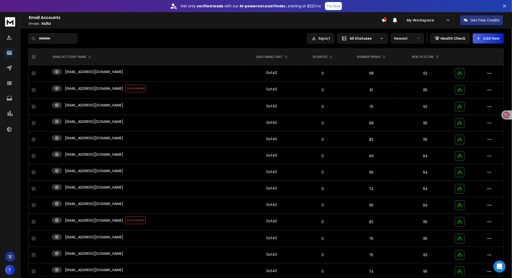
click at [134, 91] on span "Disconnected" at bounding box center [135, 89] width 20 height 8
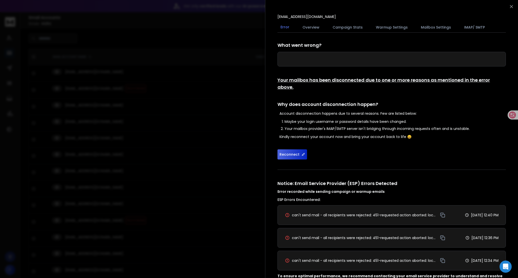
click at [295, 149] on button "Reconnect" at bounding box center [292, 154] width 30 height 10
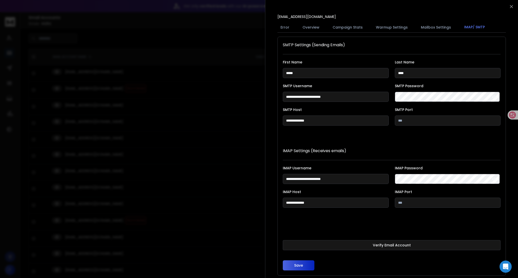
scroll to position [11, 0]
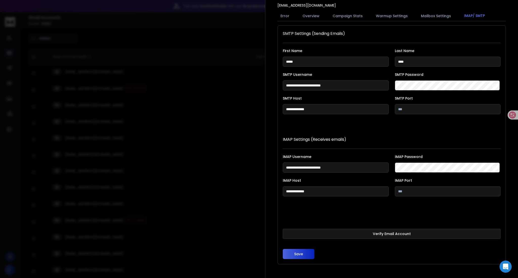
click at [299, 256] on button "Save" at bounding box center [299, 254] width 32 height 10
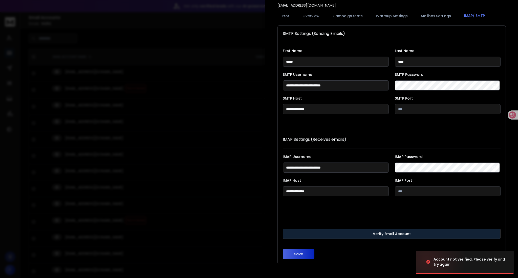
click at [382, 236] on button "Verify Email Account" at bounding box center [392, 234] width 218 height 10
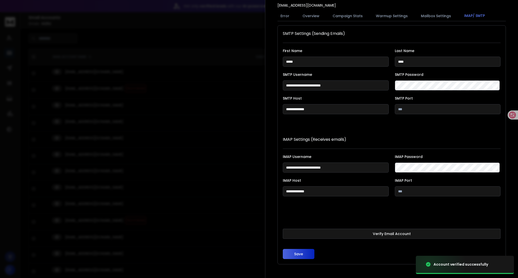
click at [309, 258] on button "Save" at bounding box center [299, 254] width 32 height 10
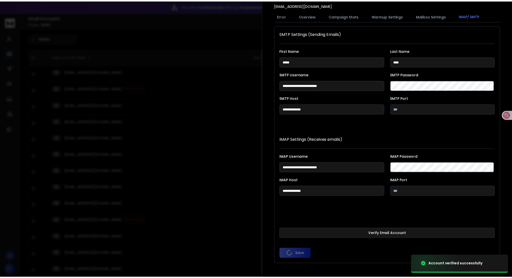
scroll to position [0, 0]
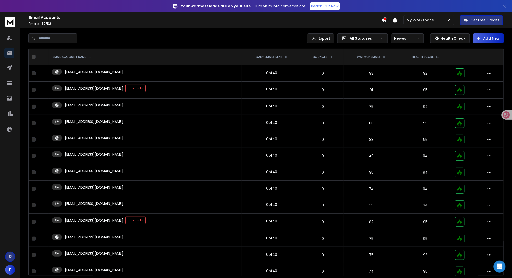
click at [131, 89] on span "Disconnected" at bounding box center [135, 89] width 20 height 8
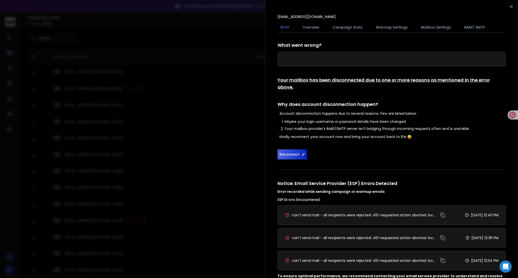
click at [299, 149] on button "Reconnect" at bounding box center [292, 154] width 30 height 10
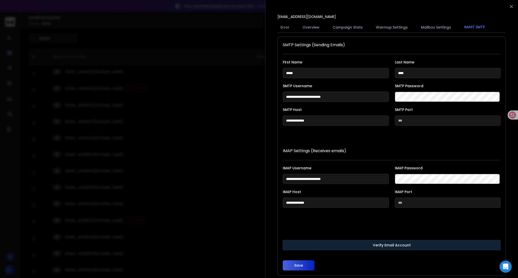
drag, startPoint x: 390, startPoint y: 245, endPoint x: 398, endPoint y: 246, distance: 8.1
click at [398, 246] on button "Verify Email Account" at bounding box center [392, 245] width 218 height 10
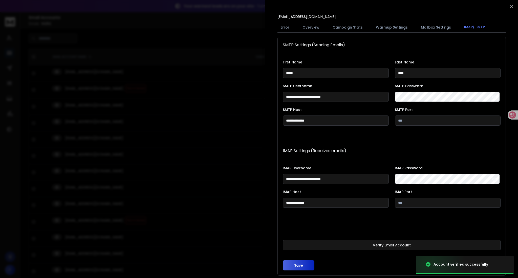
click at [288, 266] on button "Save" at bounding box center [299, 265] width 32 height 10
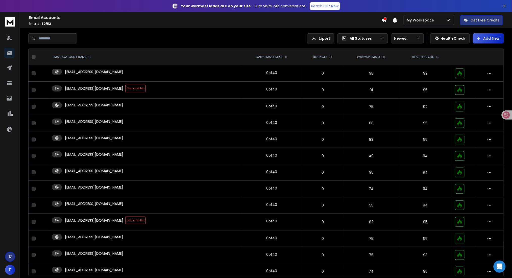
click at [481, 89] on button at bounding box center [490, 90] width 22 height 9
click at [488, 90] on icon at bounding box center [490, 89] width 4 height 1
click at [487, 90] on icon at bounding box center [489, 90] width 5 height 5
